Goal: Navigation & Orientation: Find specific page/section

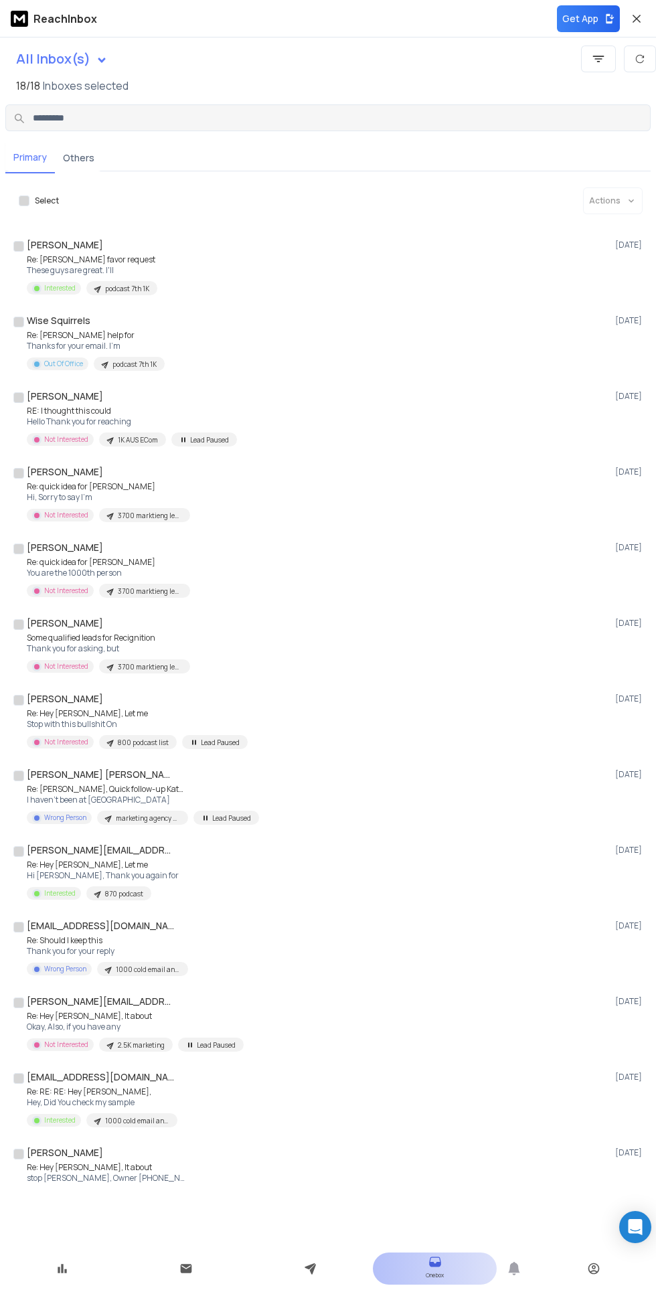
click at [312, 1273] on icon at bounding box center [310, 1268] width 11 height 11
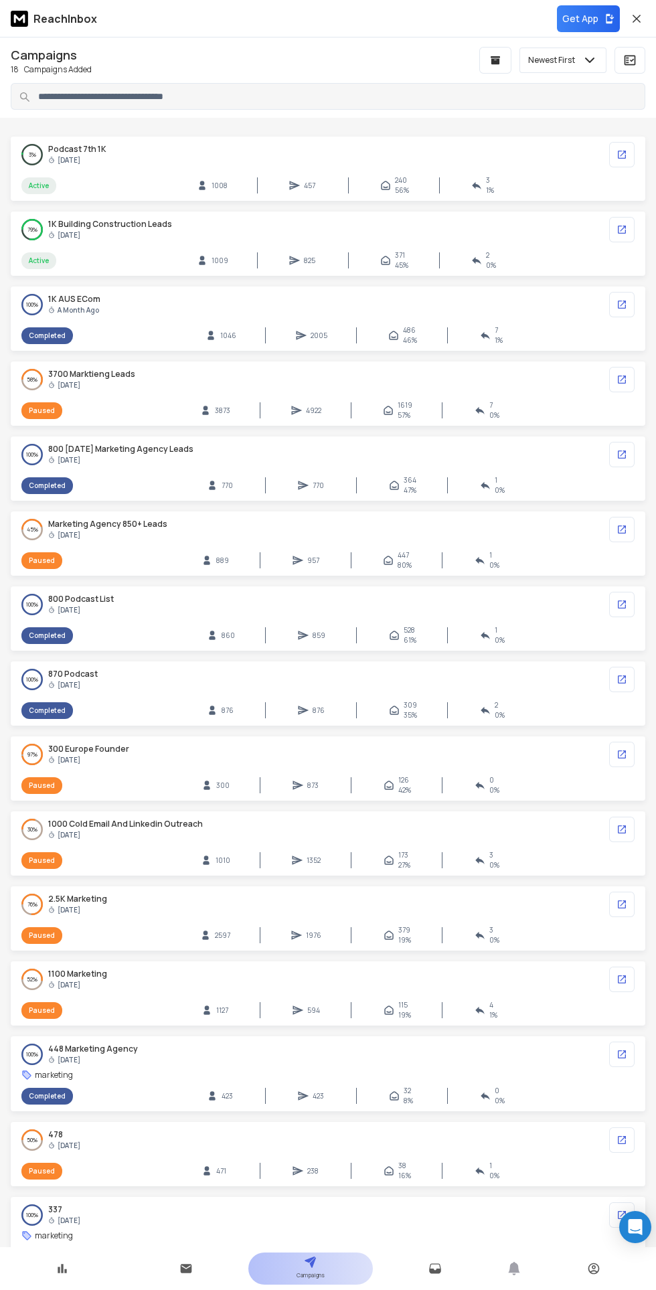
click at [195, 1258] on div at bounding box center [187, 1269] width 125 height 32
click at [177, 1255] on div at bounding box center [187, 1269] width 125 height 32
click at [200, 1259] on div at bounding box center [187, 1269] width 125 height 32
click at [181, 1261] on div at bounding box center [187, 1269] width 125 height 32
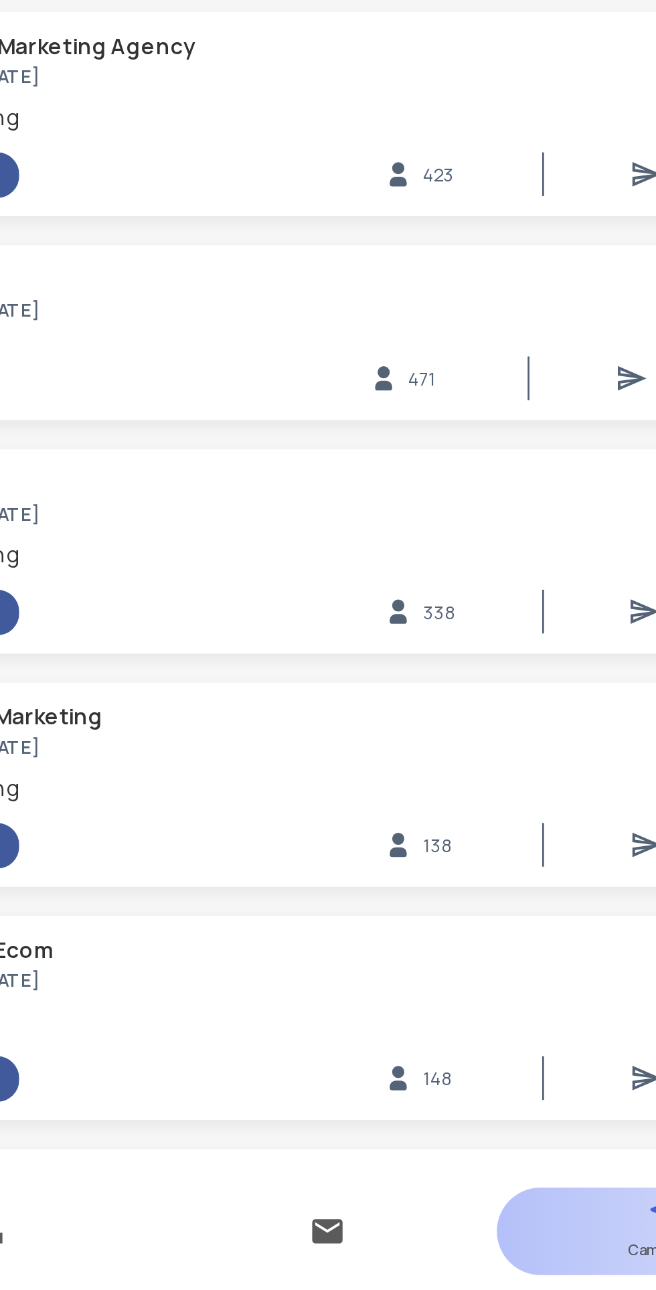
click at [183, 1269] on icon at bounding box center [186, 1268] width 11 height 9
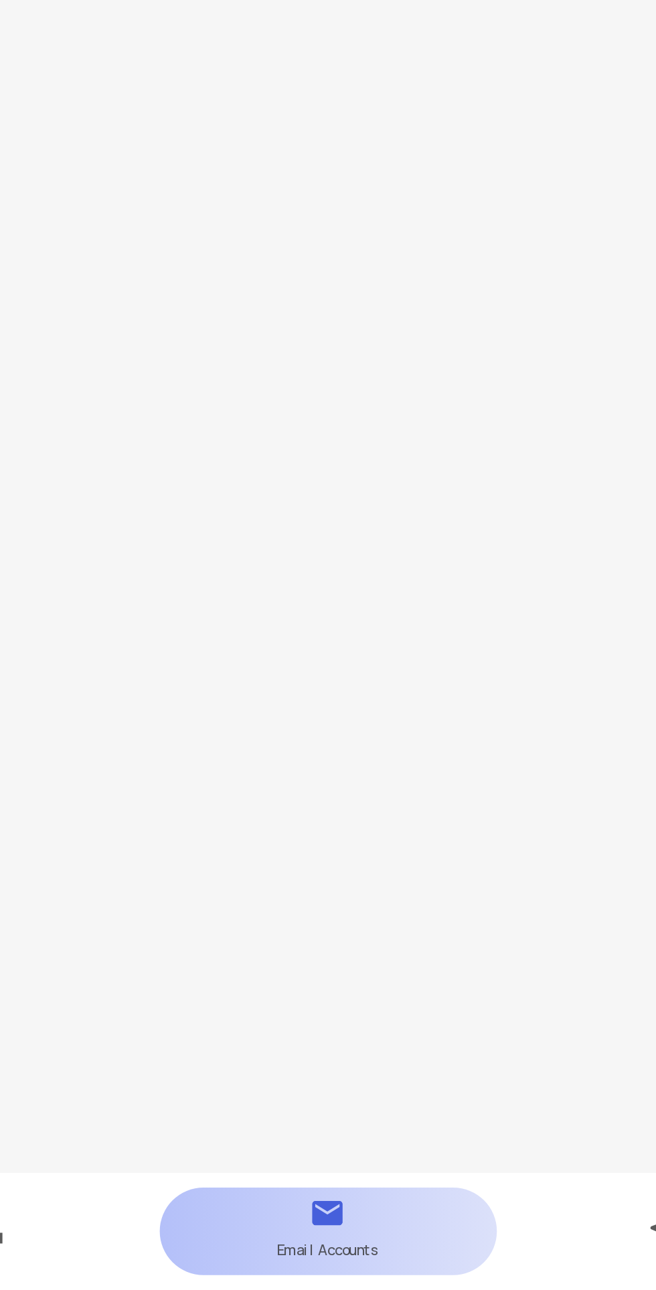
click at [189, 1267] on icon at bounding box center [185, 1261] width 13 height 13
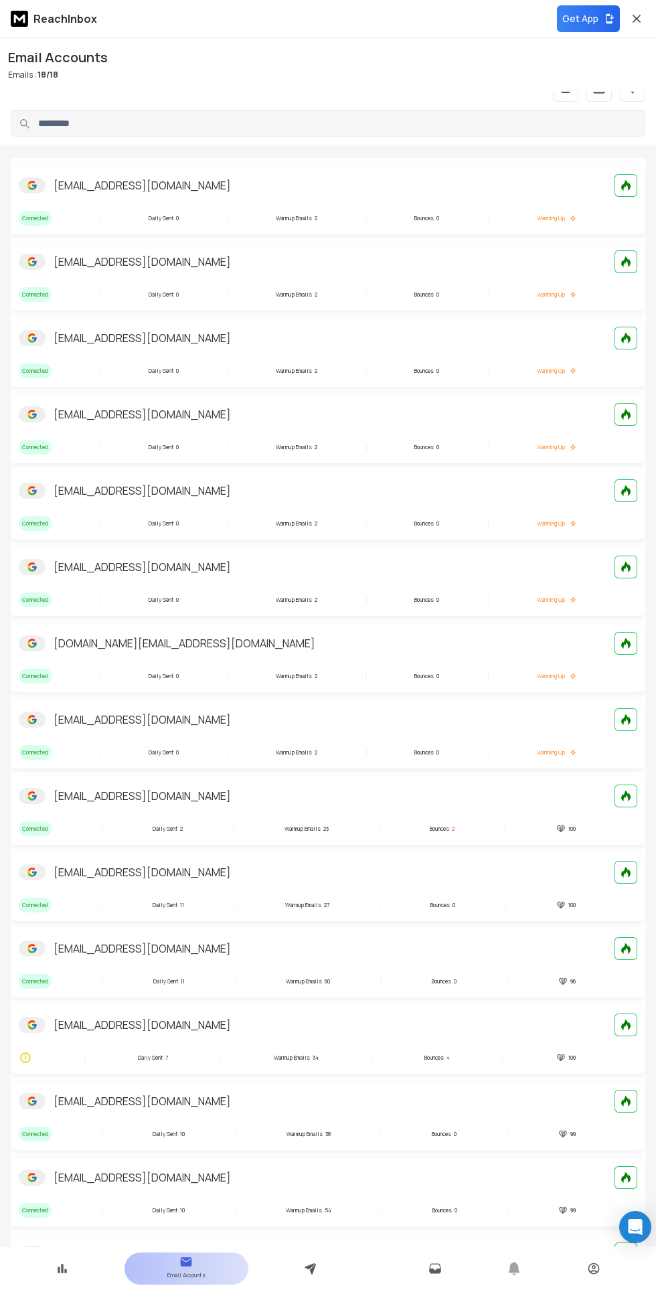
scroll to position [76, 0]
